Goal: Task Accomplishment & Management: Manage account settings

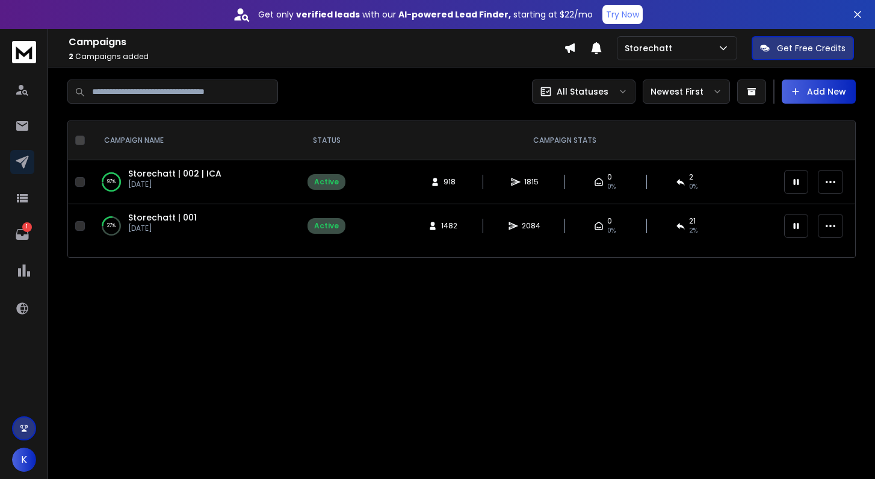
click at [180, 219] on span "Storechatt | 001" at bounding box center [162, 217] width 69 height 12
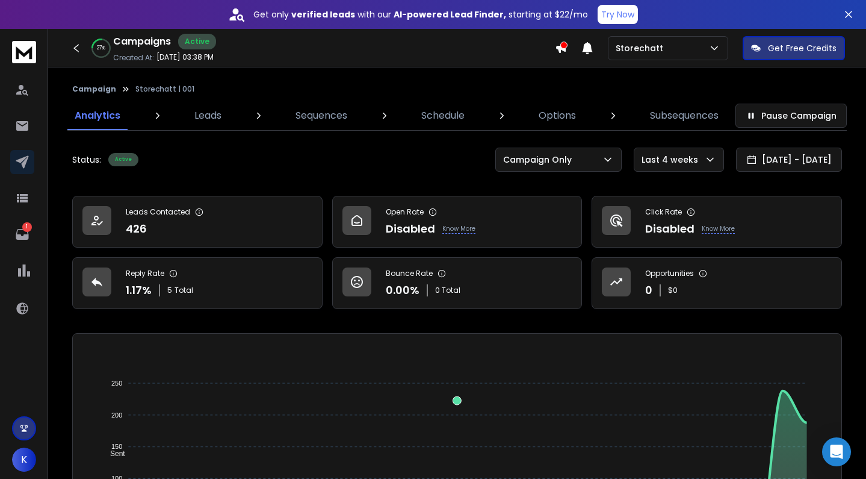
click at [119, 120] on p "Analytics" at bounding box center [98, 115] width 46 height 14
click at [34, 161] on div at bounding box center [24, 164] width 28 height 29
click at [26, 161] on icon at bounding box center [22, 161] width 13 height 13
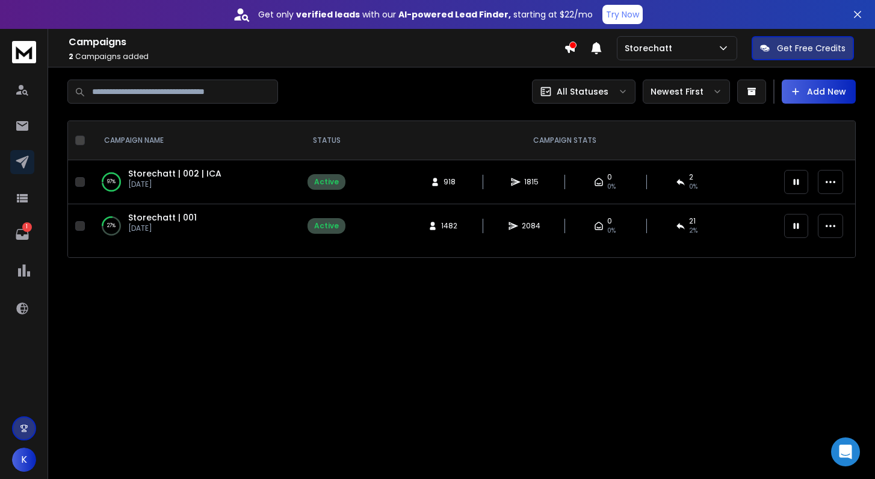
click at [191, 218] on span "Storechatt | 001" at bounding box center [162, 217] width 69 height 12
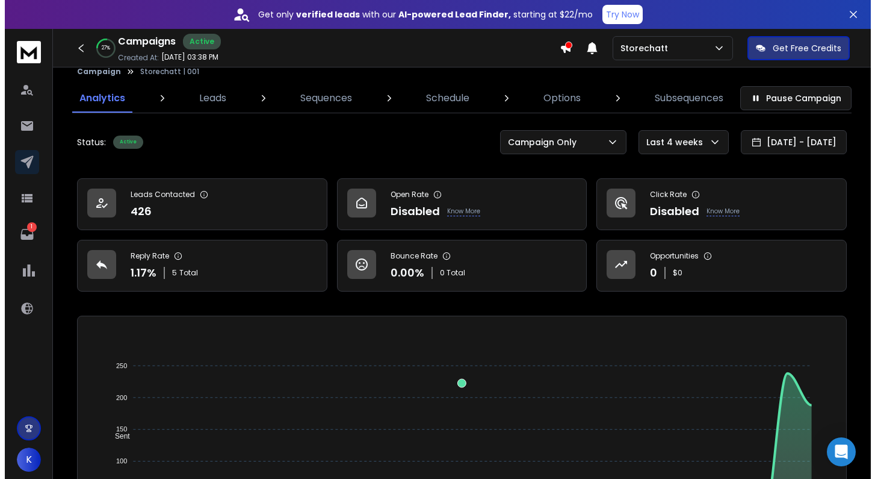
scroll to position [13, 0]
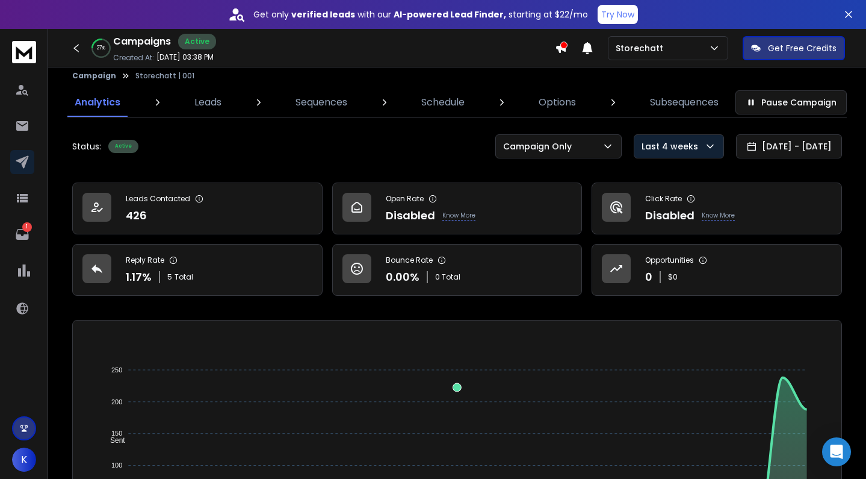
click at [642, 146] on p "Last 4 weeks" at bounding box center [672, 146] width 61 height 12
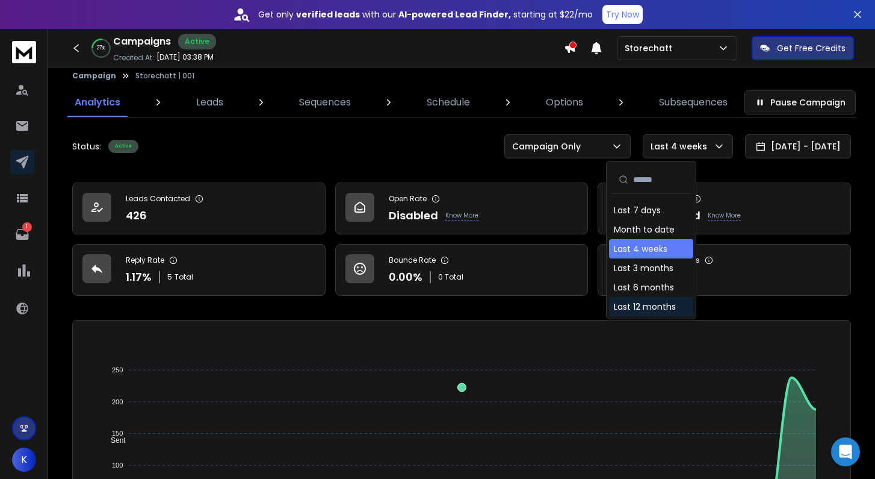
click at [642, 304] on div "Last 12 months" at bounding box center [645, 306] width 62 height 12
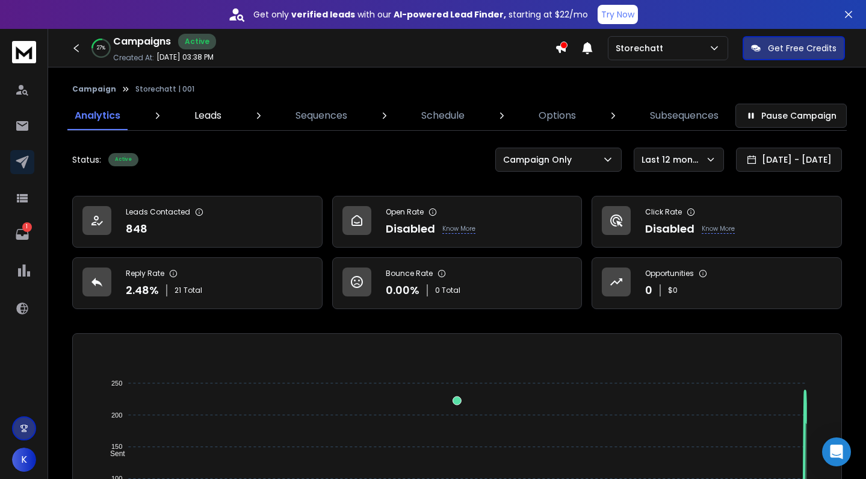
click at [208, 119] on p "Leads" at bounding box center [207, 115] width 27 height 14
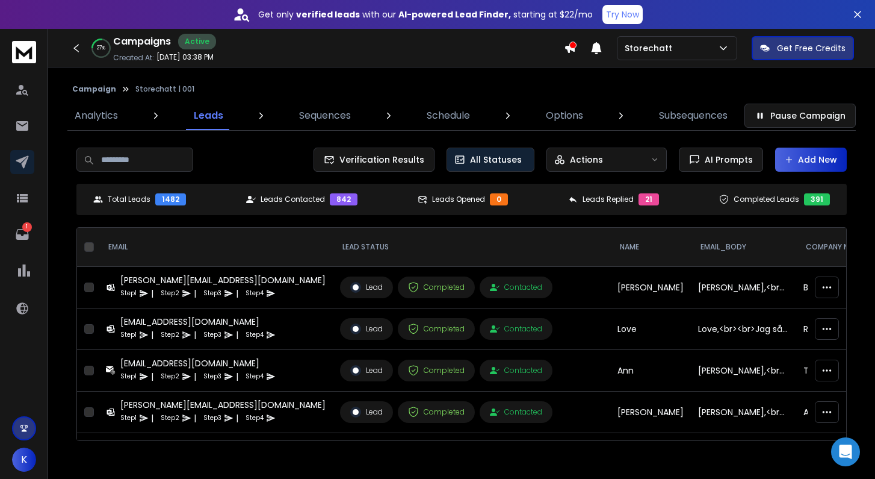
click at [518, 157] on p "All Statuses" at bounding box center [496, 160] width 52 height 12
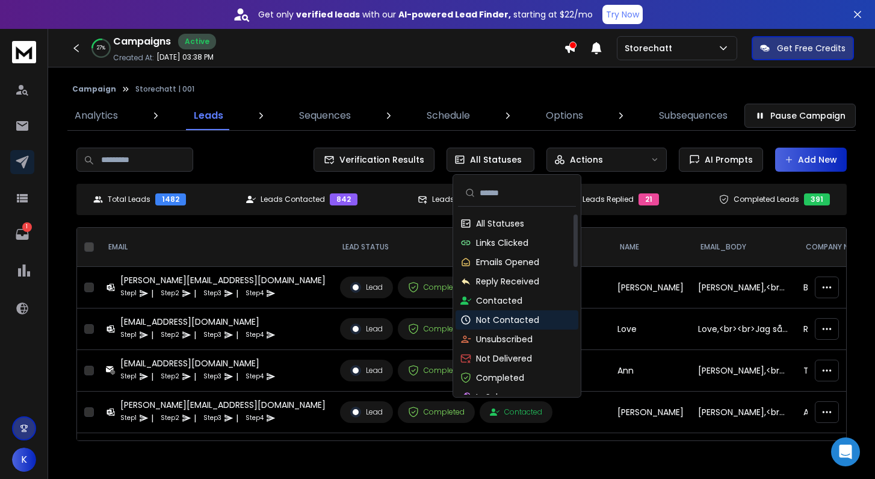
click at [509, 320] on p "Not Contacted" at bounding box center [507, 320] width 63 height 12
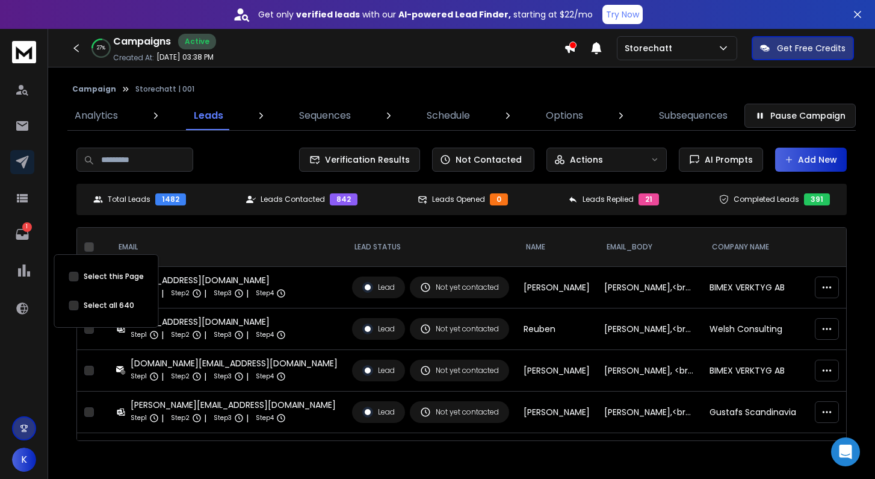
click at [75, 310] on div "Select all 640" at bounding box center [106, 305] width 75 height 24
click at [75, 306] on button "Select this Page" at bounding box center [74, 305] width 10 height 10
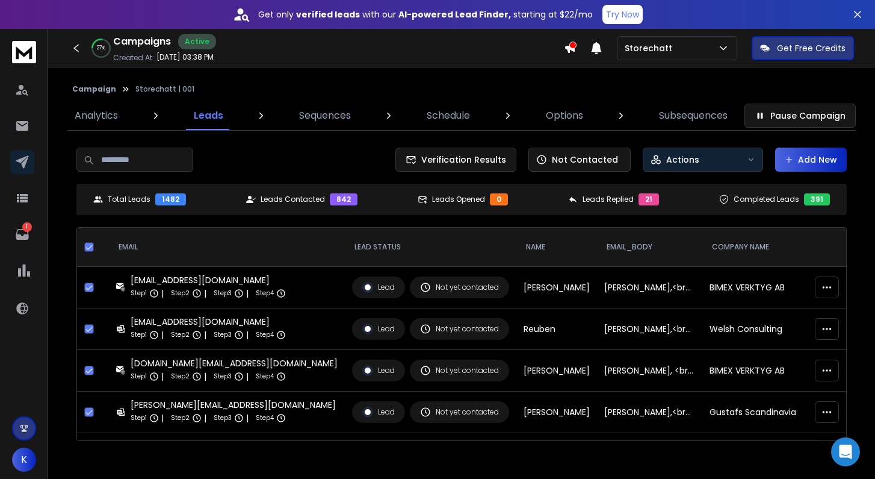
click at [732, 157] on div "Actions" at bounding box center [697, 160] width 92 height 12
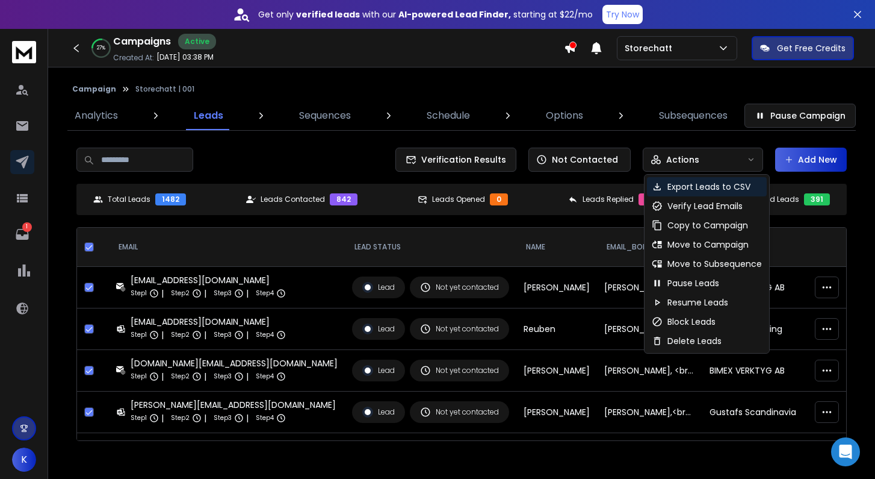
click at [711, 187] on p "Export Leads to CSV" at bounding box center [709, 187] width 83 height 12
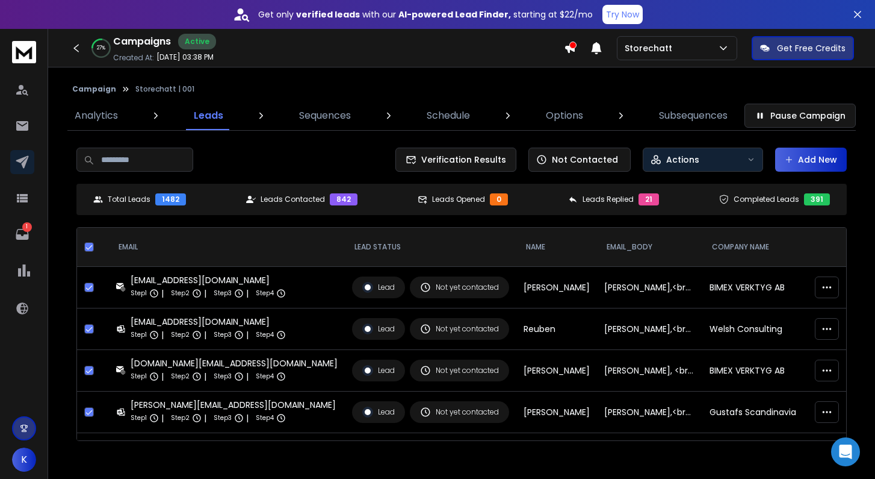
click at [707, 158] on div "Actions" at bounding box center [697, 160] width 92 height 12
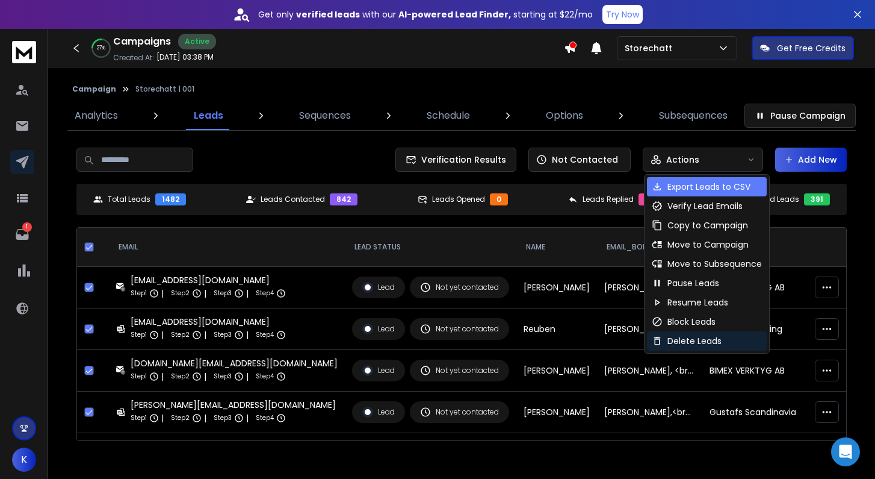
click at [698, 337] on p "Delete Leads" at bounding box center [695, 341] width 54 height 12
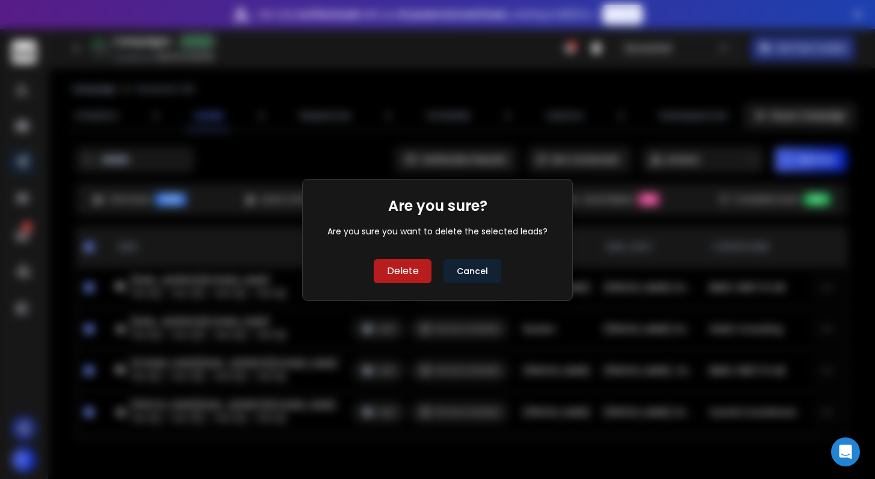
click at [410, 272] on button "Delete" at bounding box center [403, 271] width 58 height 24
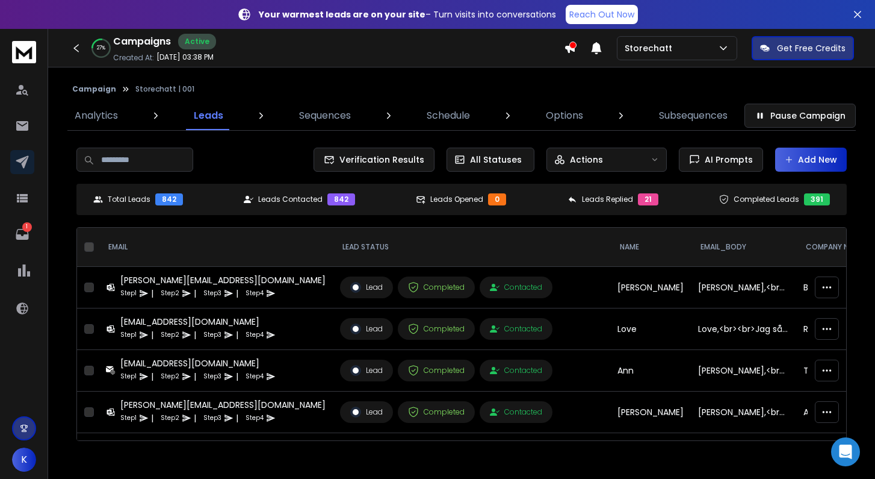
click at [818, 159] on button "Add New" at bounding box center [811, 160] width 72 height 24
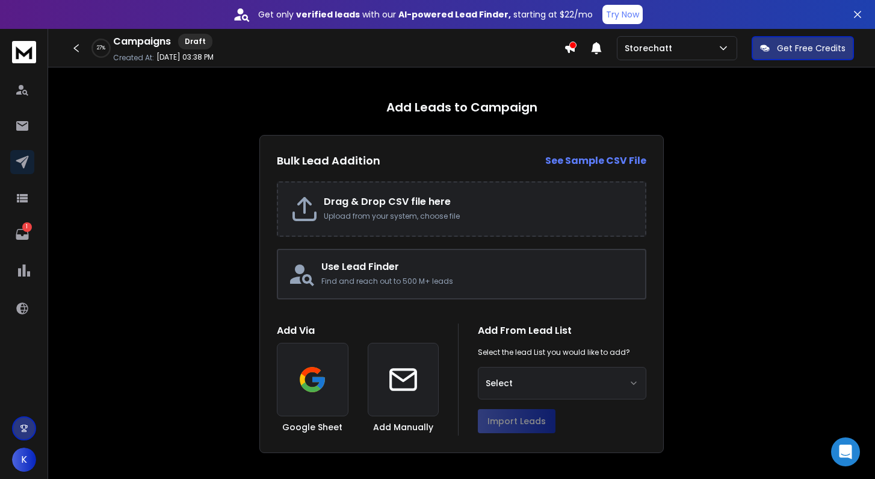
click at [389, 205] on h2 "Drag & Drop CSV file here" at bounding box center [478, 201] width 309 height 14
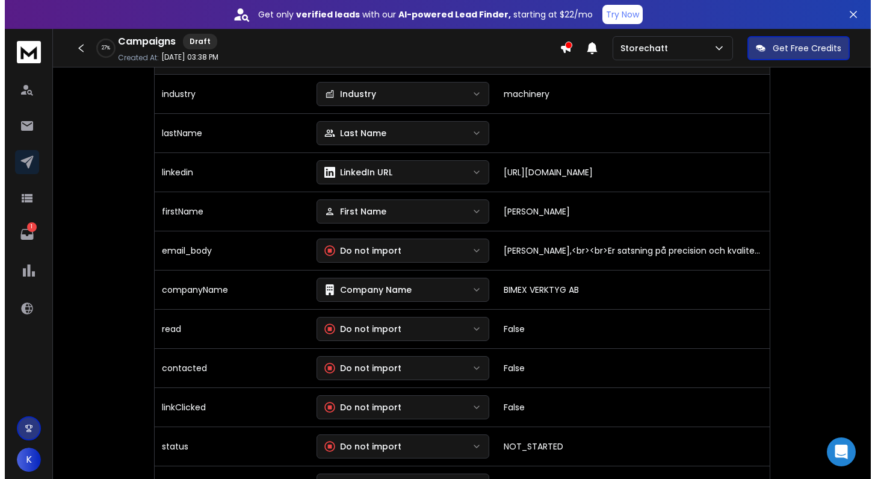
scroll to position [296, 0]
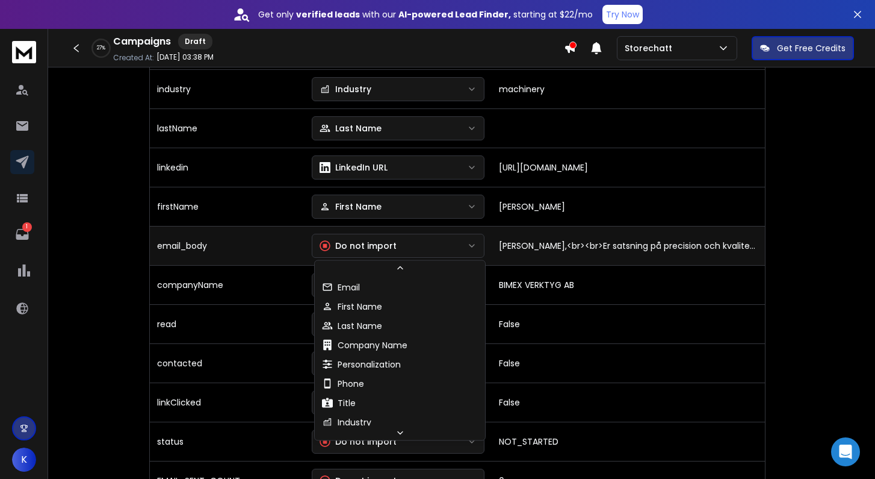
click at [349, 250] on div "Do not import" at bounding box center [358, 246] width 77 height 12
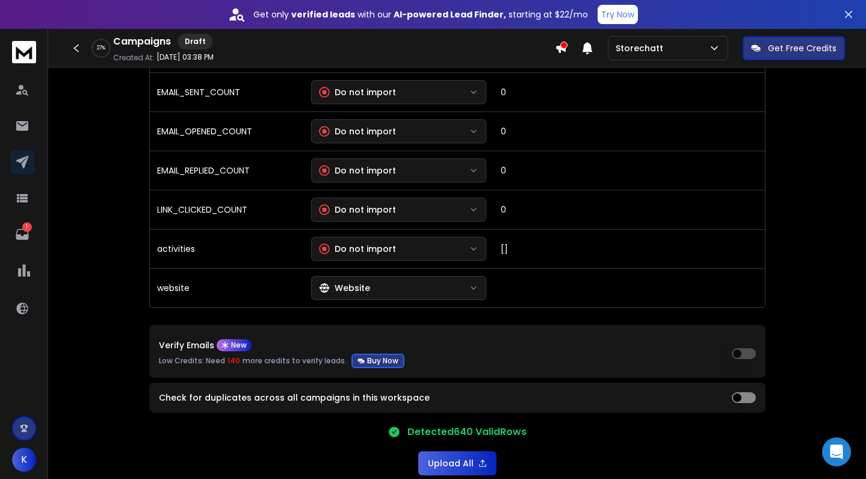
scroll to position [700, 0]
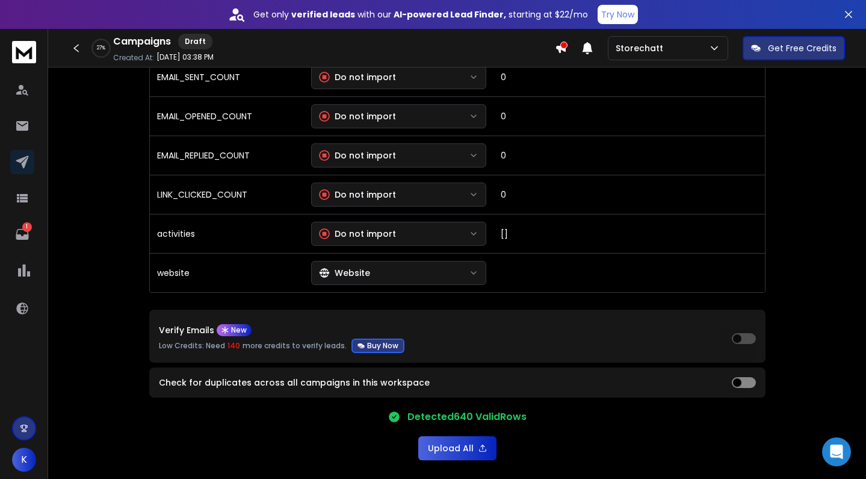
click at [456, 452] on button "Upload All" at bounding box center [457, 448] width 78 height 24
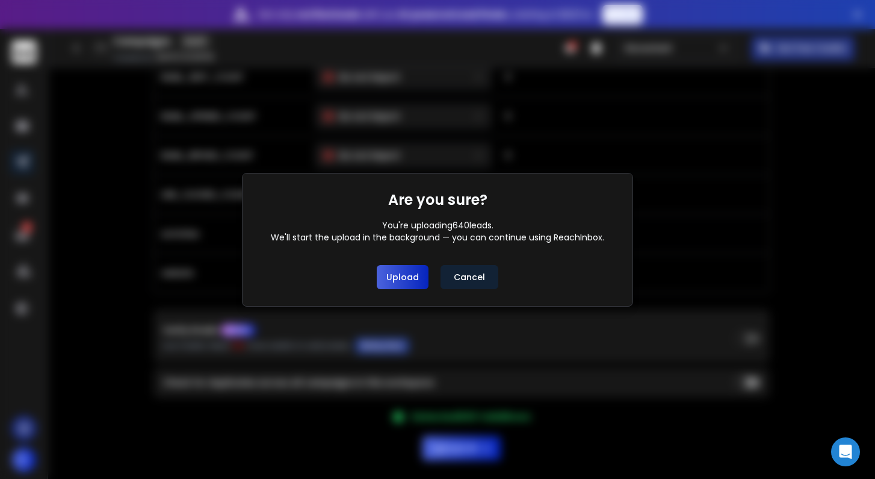
click at [406, 276] on button "Upload" at bounding box center [403, 277] width 52 height 24
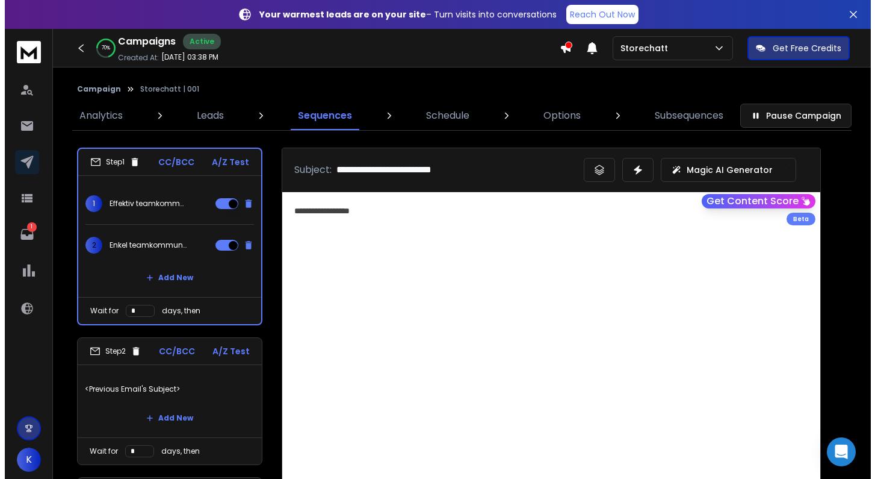
scroll to position [57, 0]
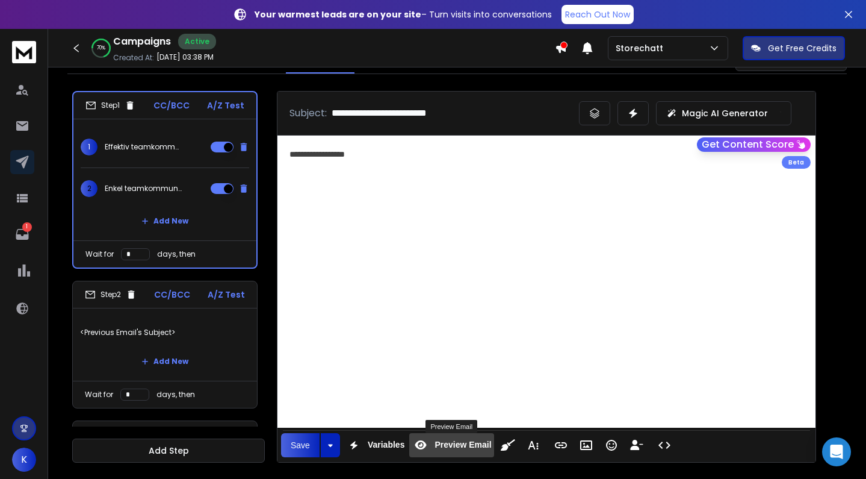
click at [464, 440] on span "Preview Email" at bounding box center [462, 445] width 61 height 10
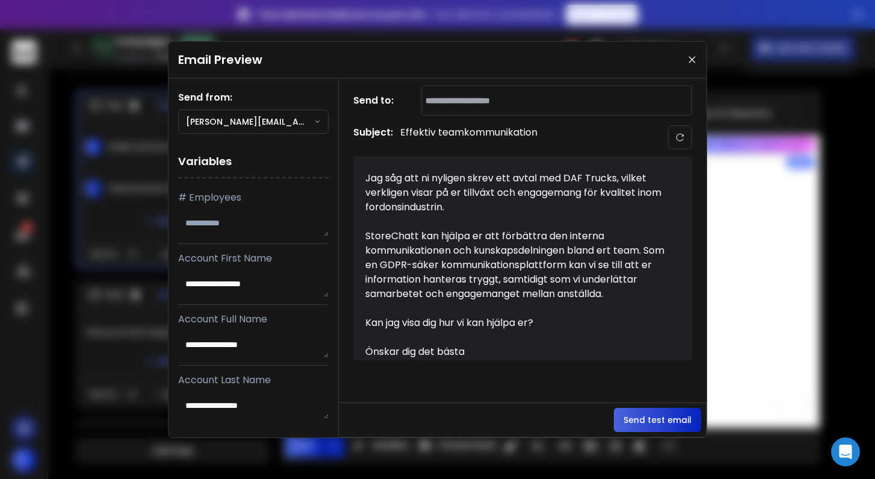
scroll to position [98, 0]
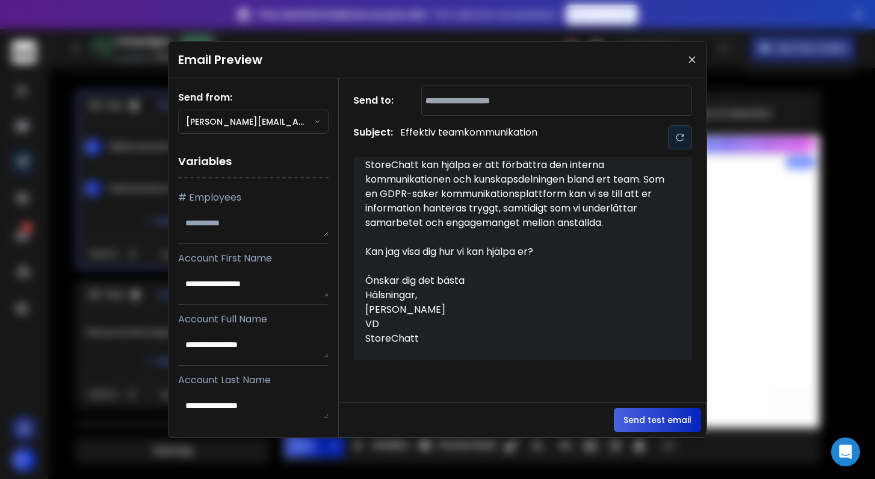
click at [680, 149] on button at bounding box center [680, 137] width 24 height 24
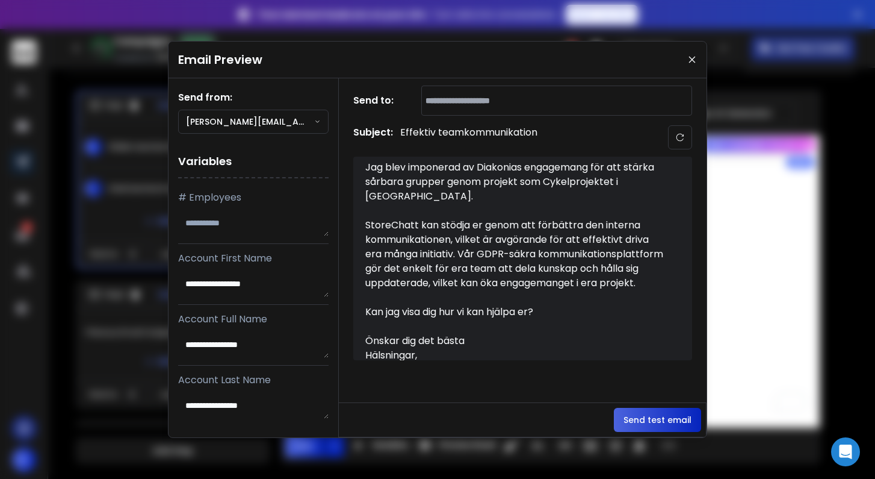
scroll to position [0, 0]
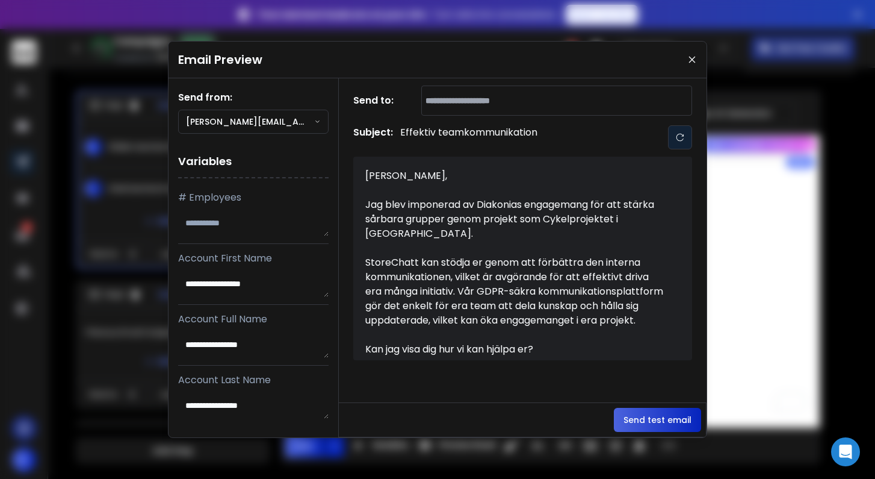
click at [676, 141] on icon at bounding box center [680, 137] width 8 height 8
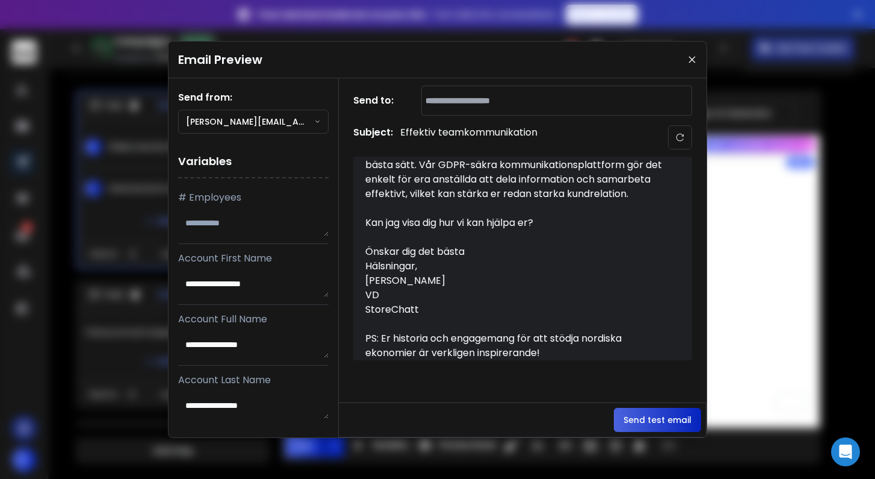
scroll to position [155, 0]
click at [680, 141] on icon at bounding box center [680, 137] width 7 height 7
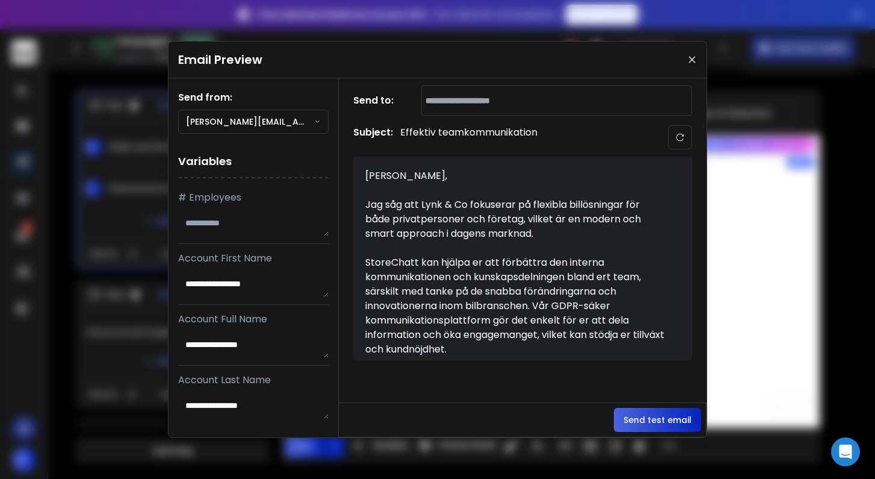
scroll to position [126, 0]
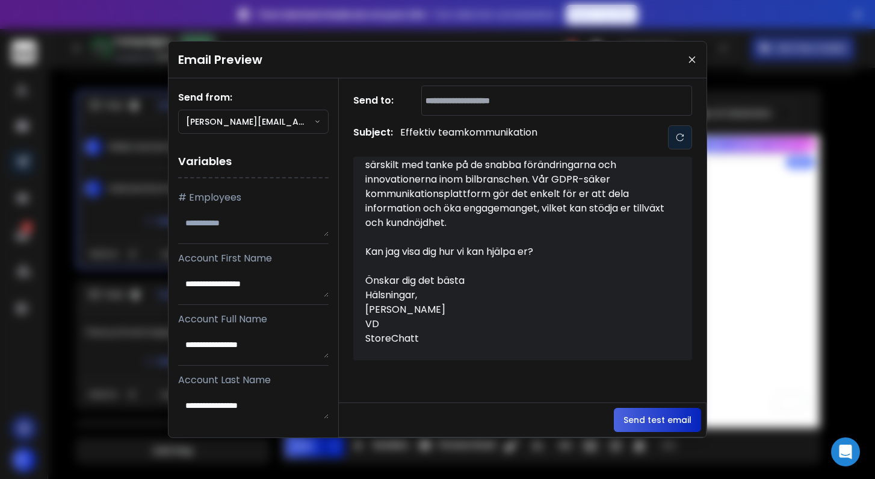
click at [676, 141] on icon at bounding box center [680, 137] width 8 height 8
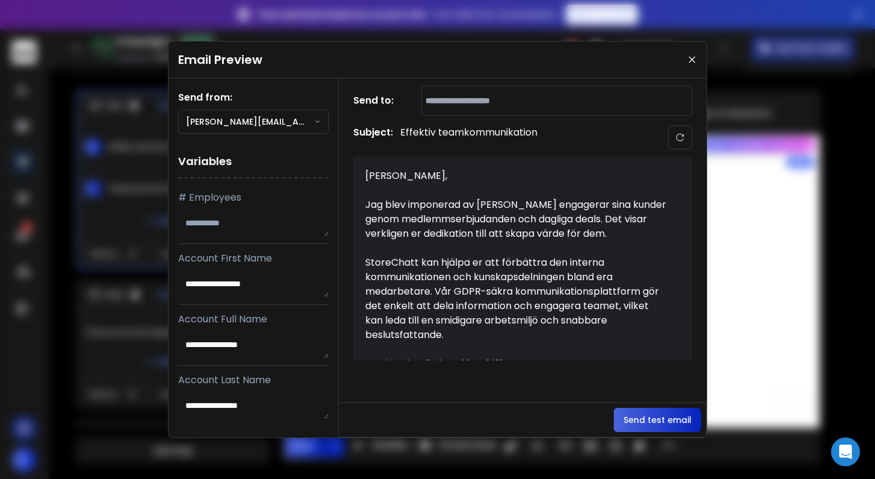
scroll to position [112, 0]
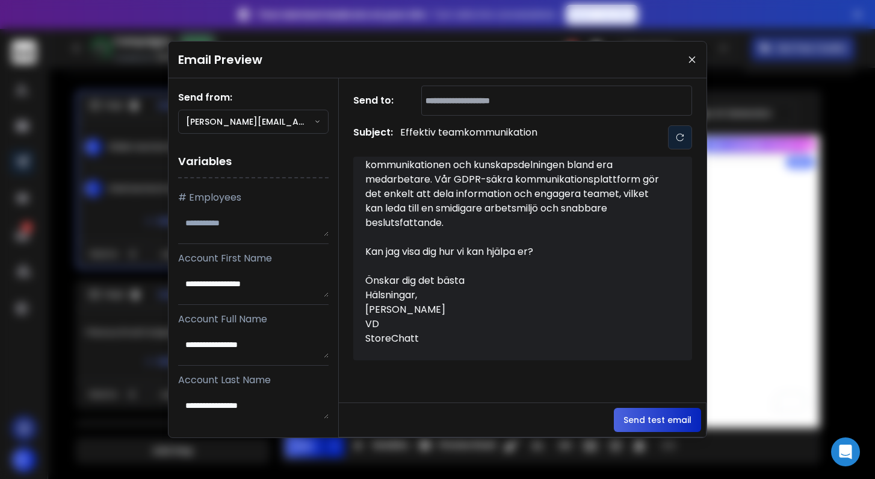
click at [685, 148] on button at bounding box center [680, 137] width 24 height 24
click at [682, 141] on icon at bounding box center [680, 137] width 8 height 8
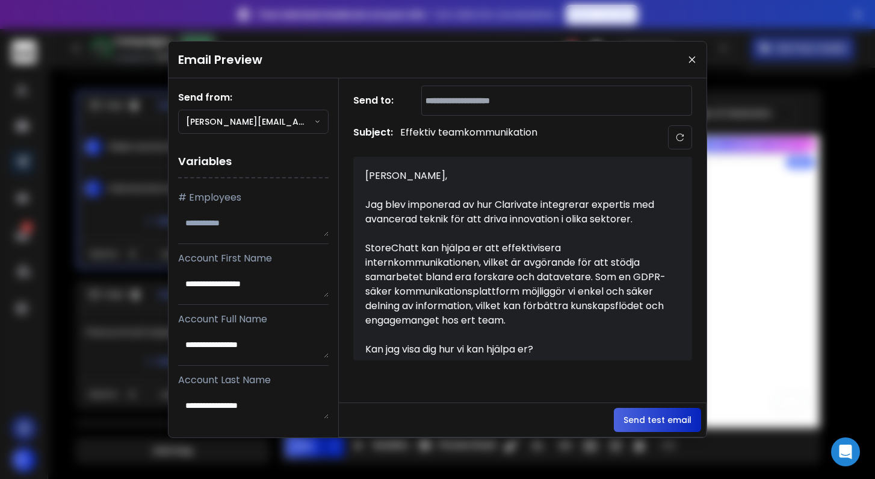
scroll to position [141, 0]
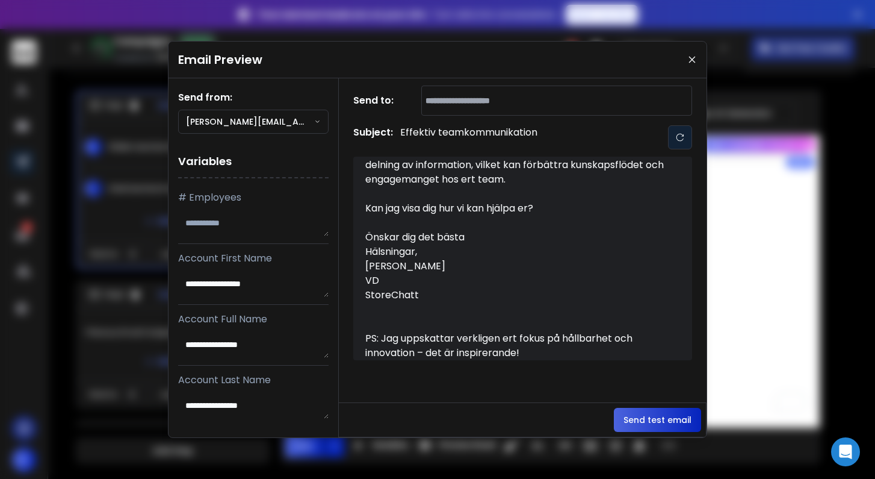
click at [682, 149] on button at bounding box center [680, 137] width 24 height 24
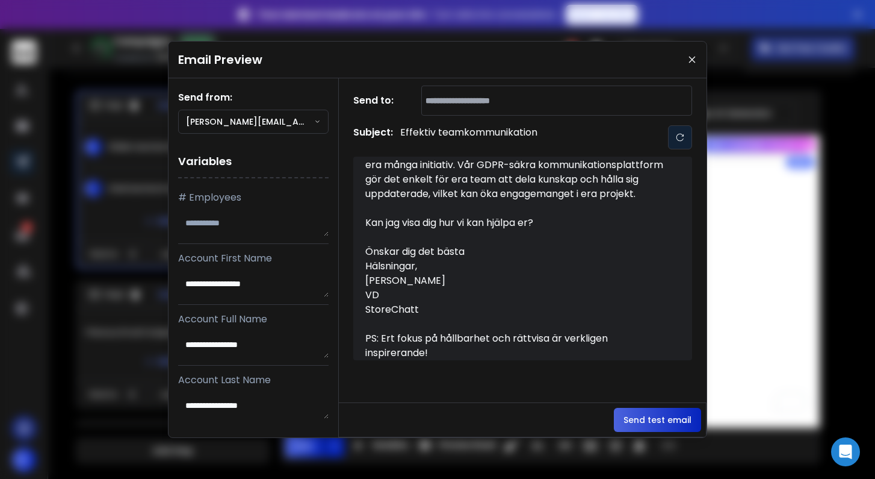
click at [688, 149] on button at bounding box center [680, 137] width 24 height 24
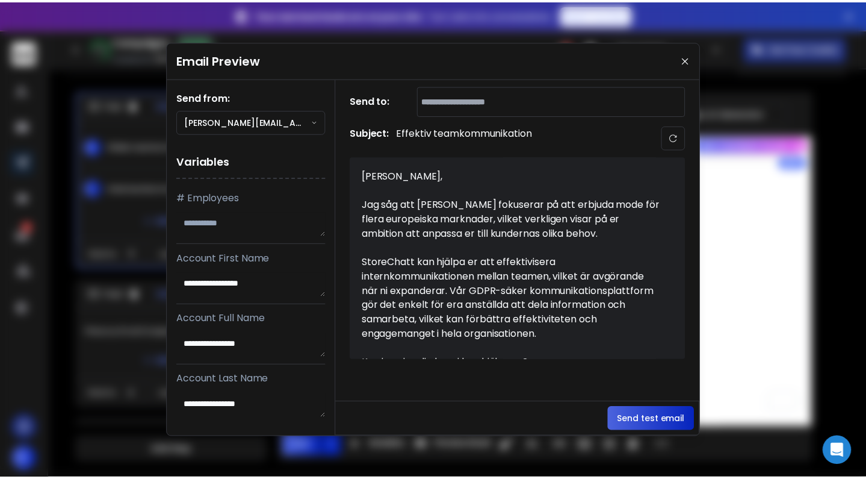
scroll to position [126, 0]
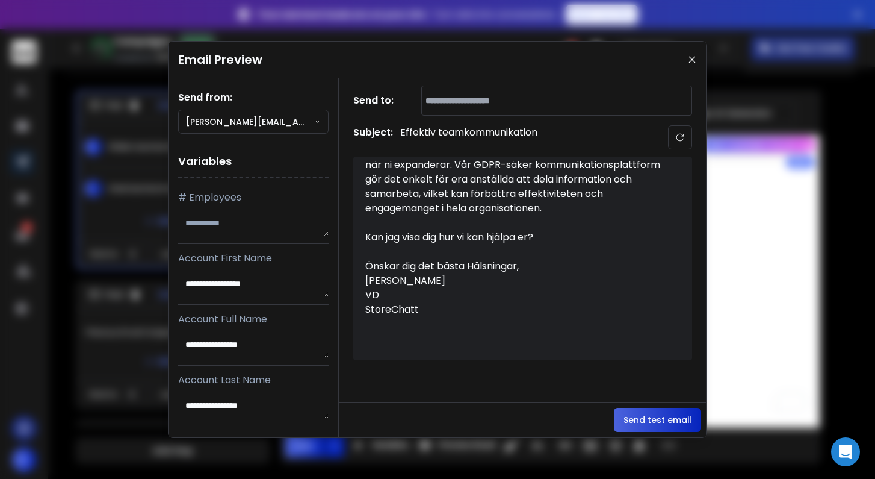
click at [692, 64] on icon at bounding box center [693, 60] width 10 height 10
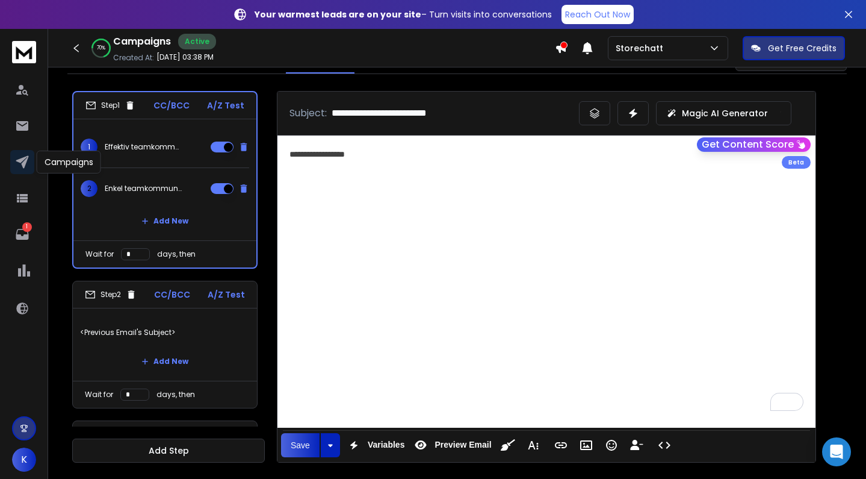
click at [27, 160] on icon at bounding box center [22, 162] width 14 height 14
